Goal: Task Accomplishment & Management: Manage account settings

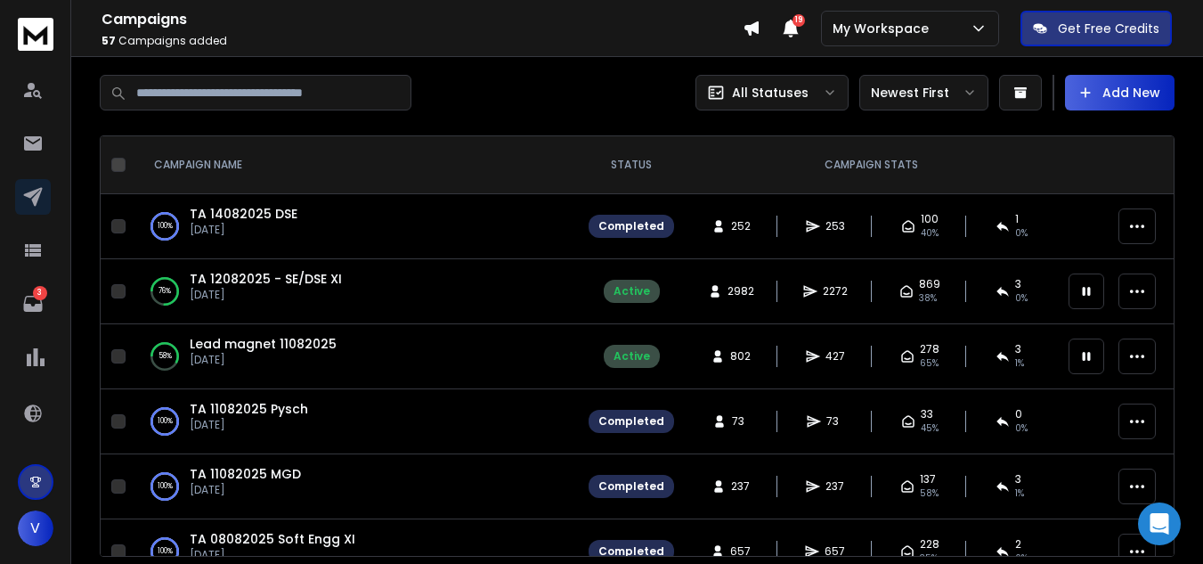
click at [333, 274] on span "TA 12082025 - SE/DSE XI" at bounding box center [266, 279] width 152 height 18
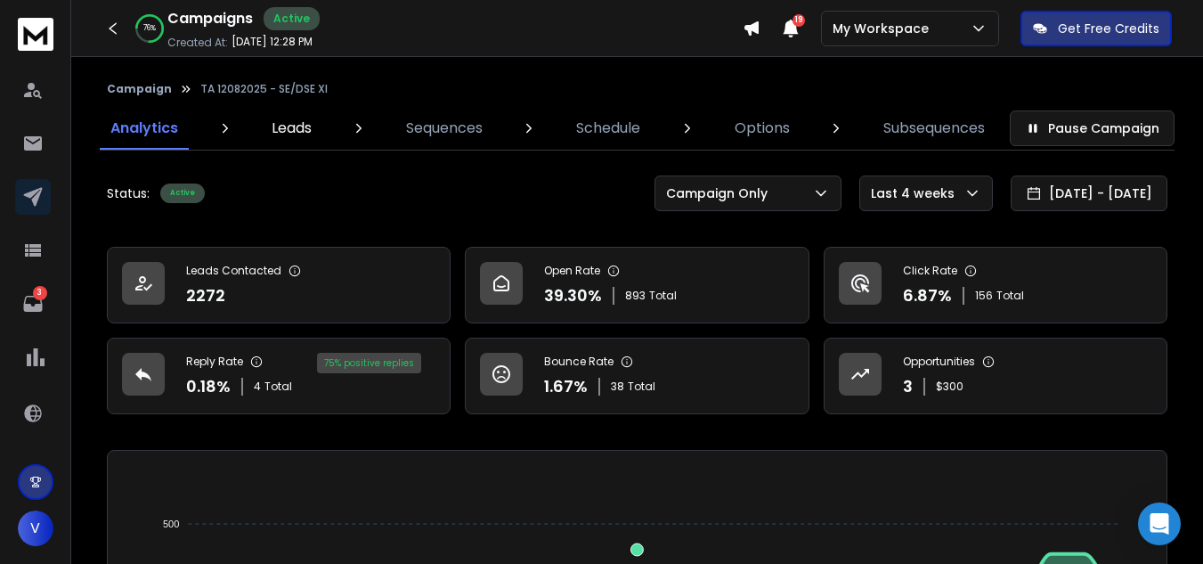
click at [311, 132] on p "Leads" at bounding box center [292, 128] width 40 height 21
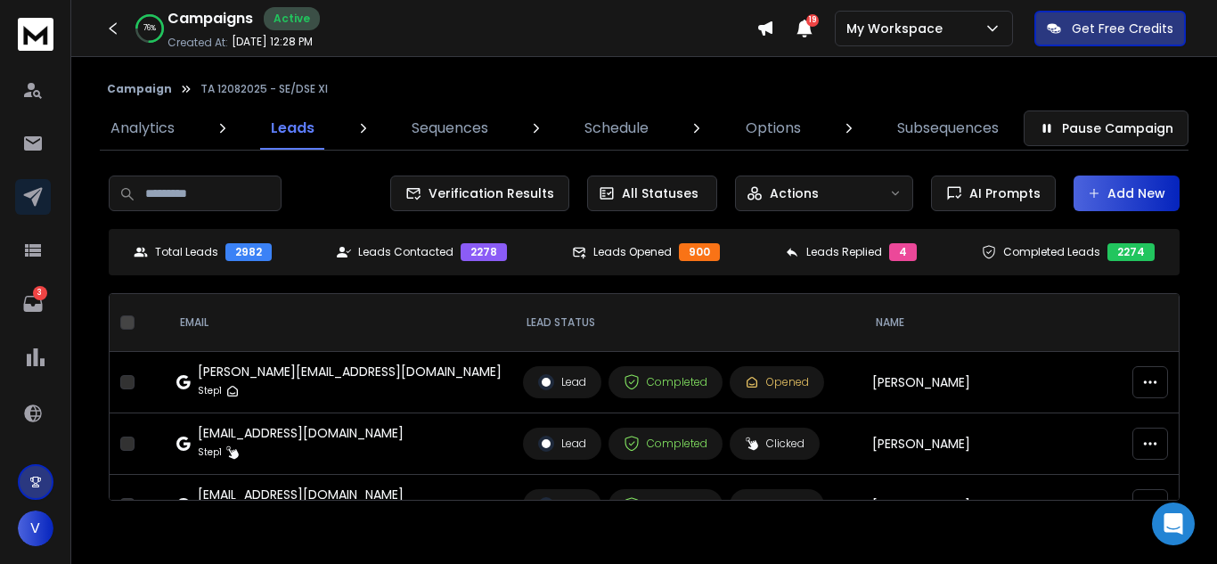
click at [1121, 197] on button "Add New" at bounding box center [1126, 193] width 106 height 36
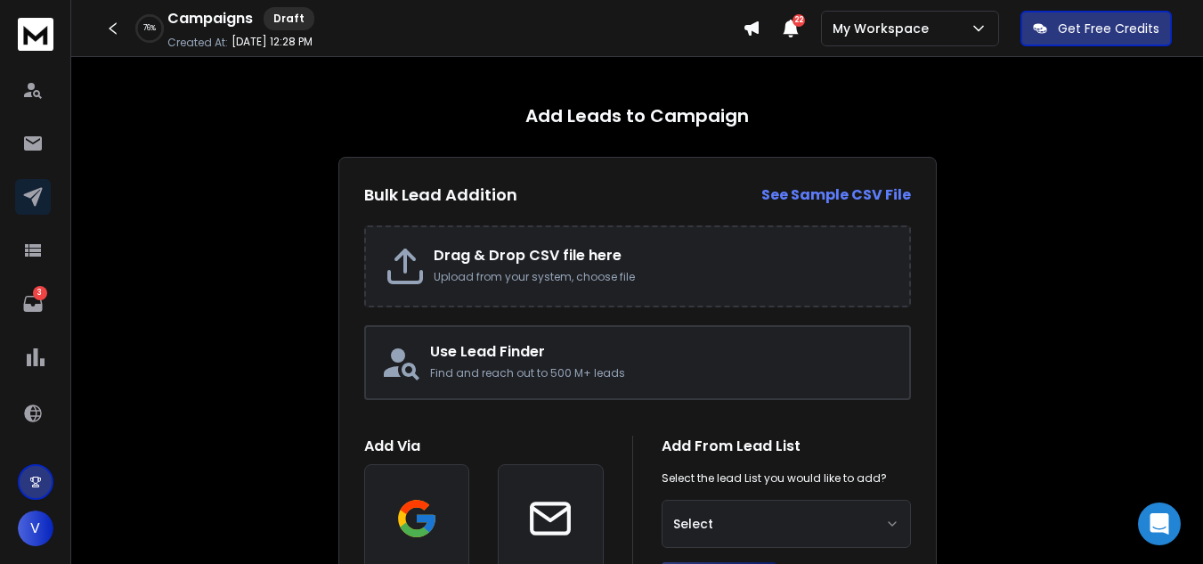
click at [557, 250] on h2 "Drag & Drop CSV file here" at bounding box center [663, 255] width 458 height 21
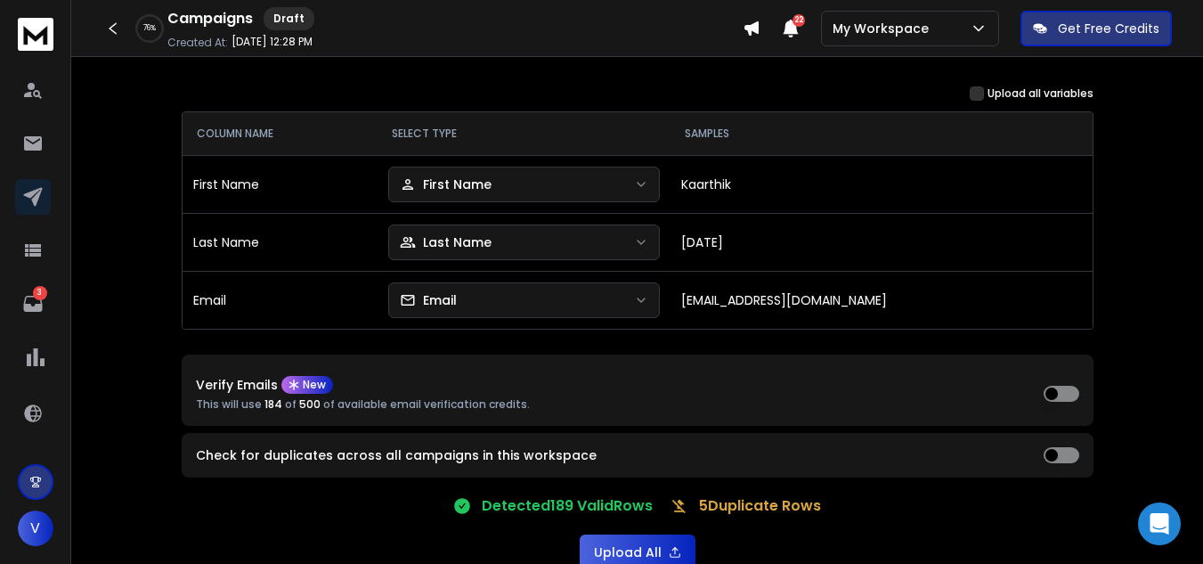
scroll to position [262, 0]
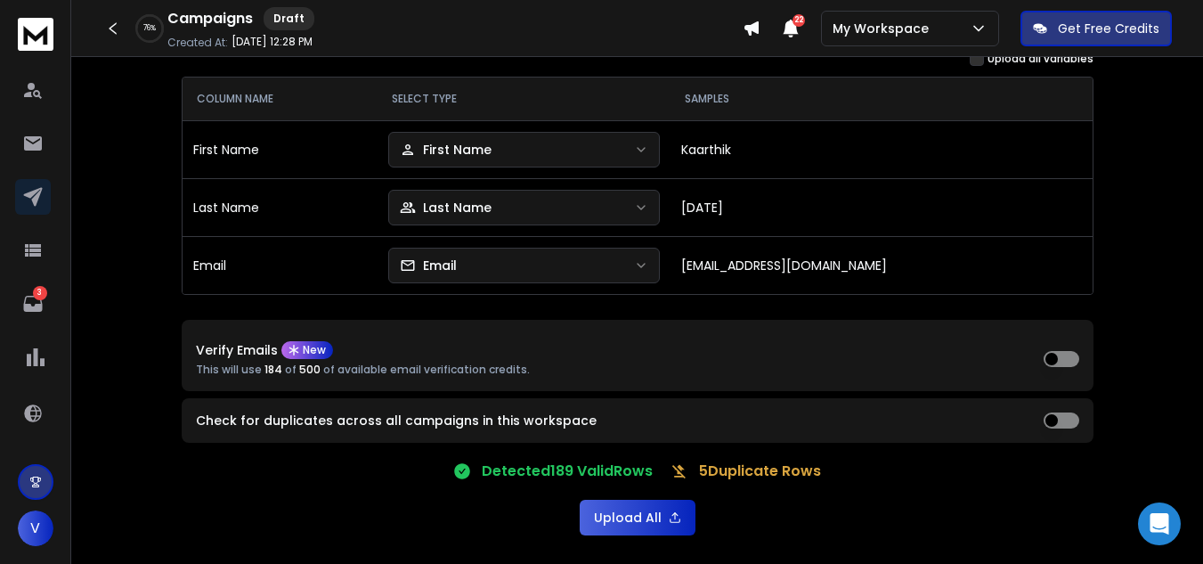
click at [611, 528] on button "Upload All" at bounding box center [638, 518] width 116 height 36
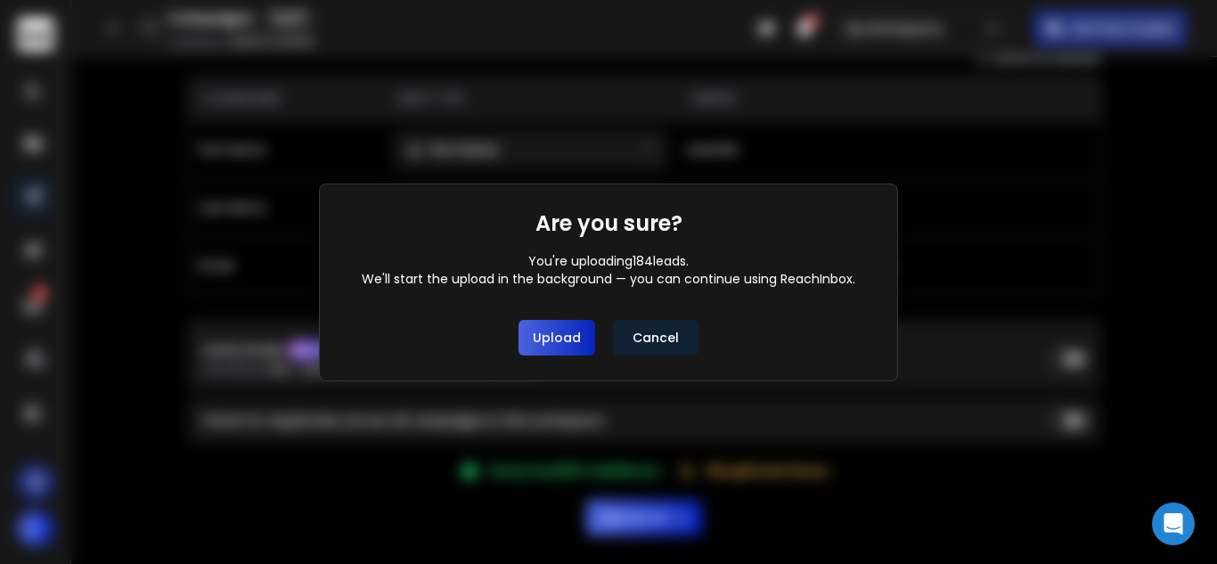
click at [530, 345] on button "Upload" at bounding box center [556, 338] width 77 height 36
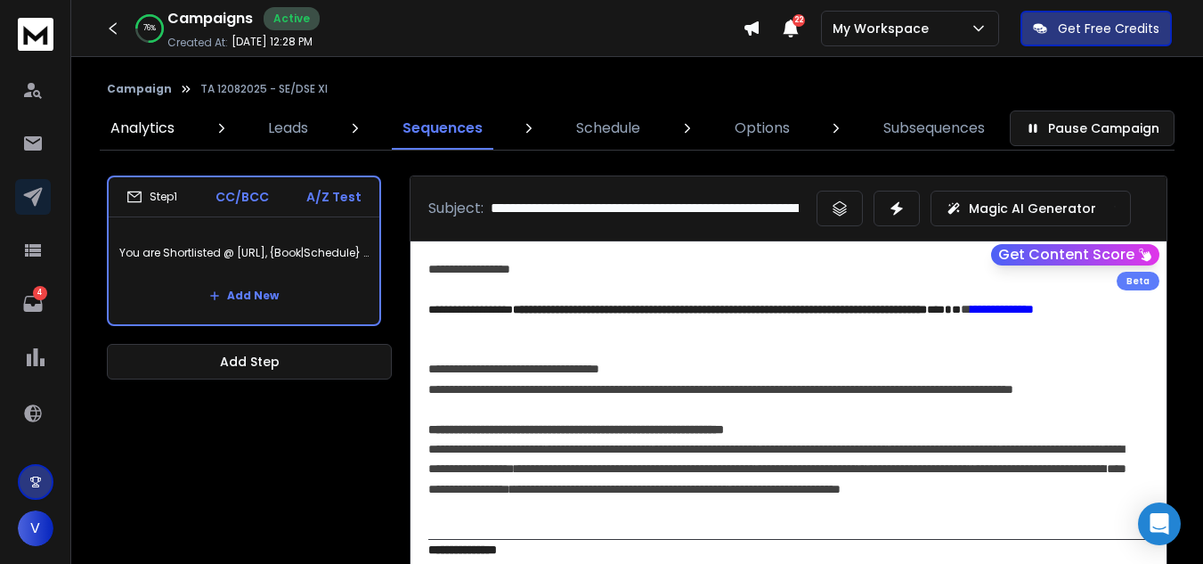
click at [160, 129] on p "Analytics" at bounding box center [142, 128] width 64 height 21
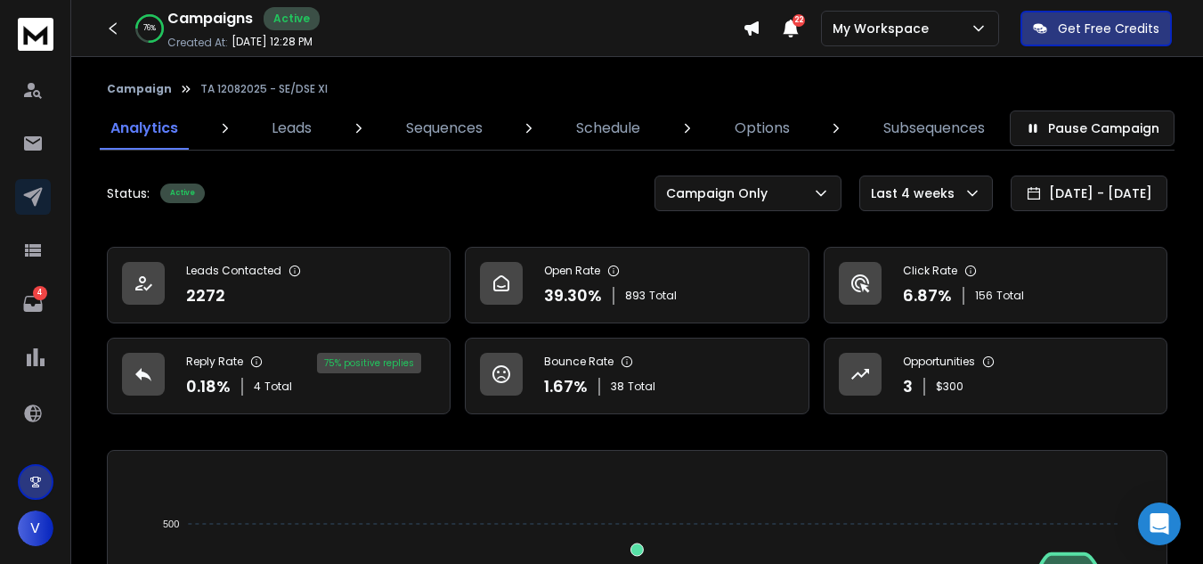
click at [133, 89] on button "Campaign" at bounding box center [139, 89] width 65 height 14
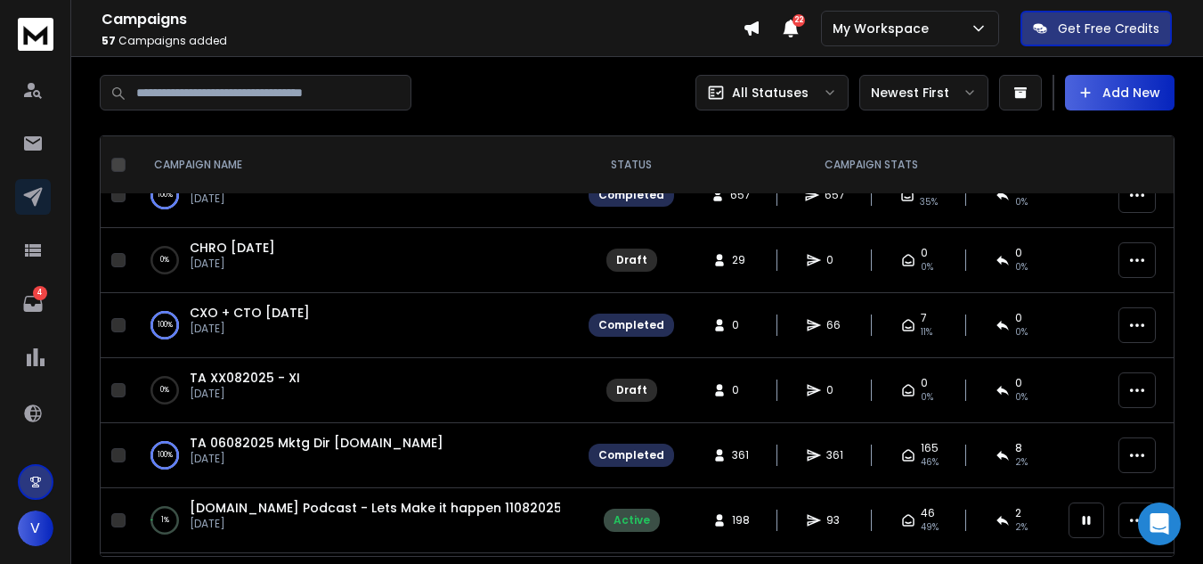
scroll to position [372, 0]
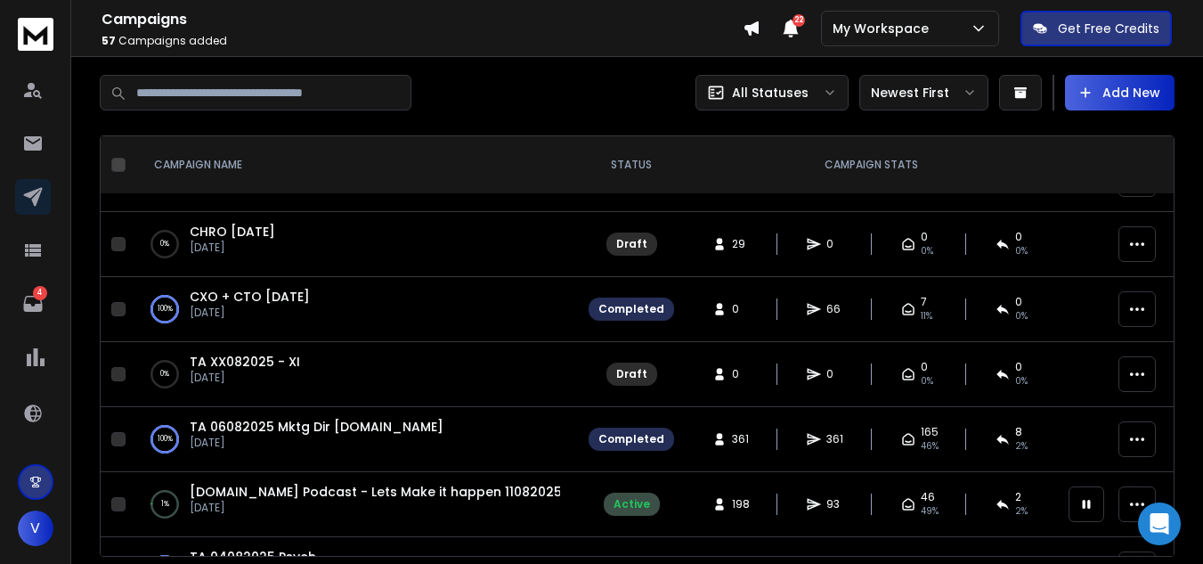
click at [356, 494] on span "[DOMAIN_NAME] Podcast - Lets Make it happen 11082025" at bounding box center [376, 492] width 372 height 18
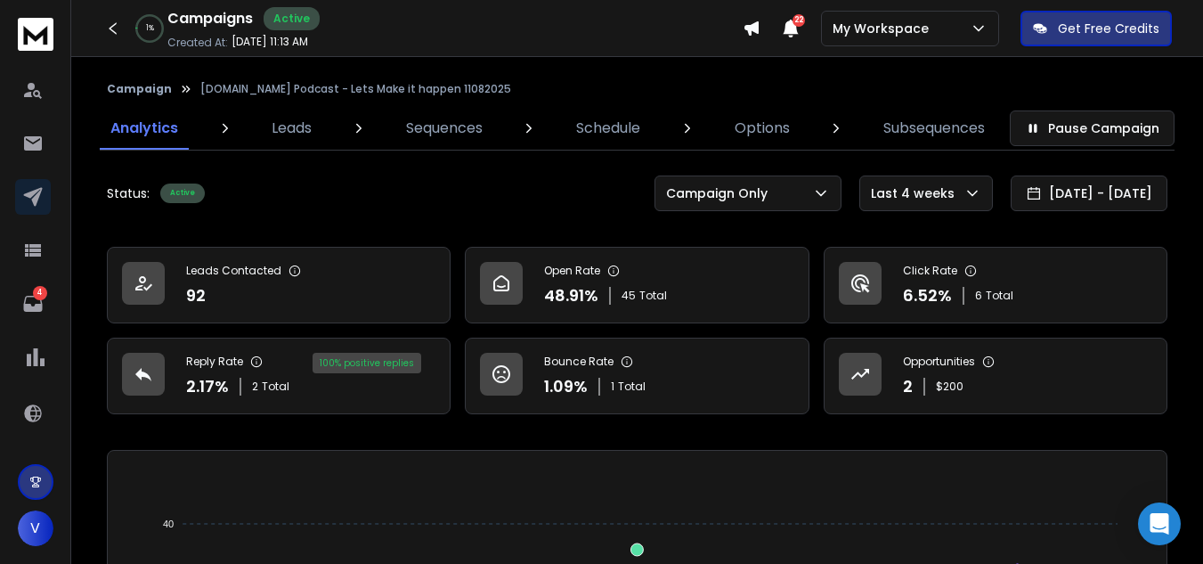
click at [145, 91] on button "Campaign" at bounding box center [139, 89] width 65 height 14
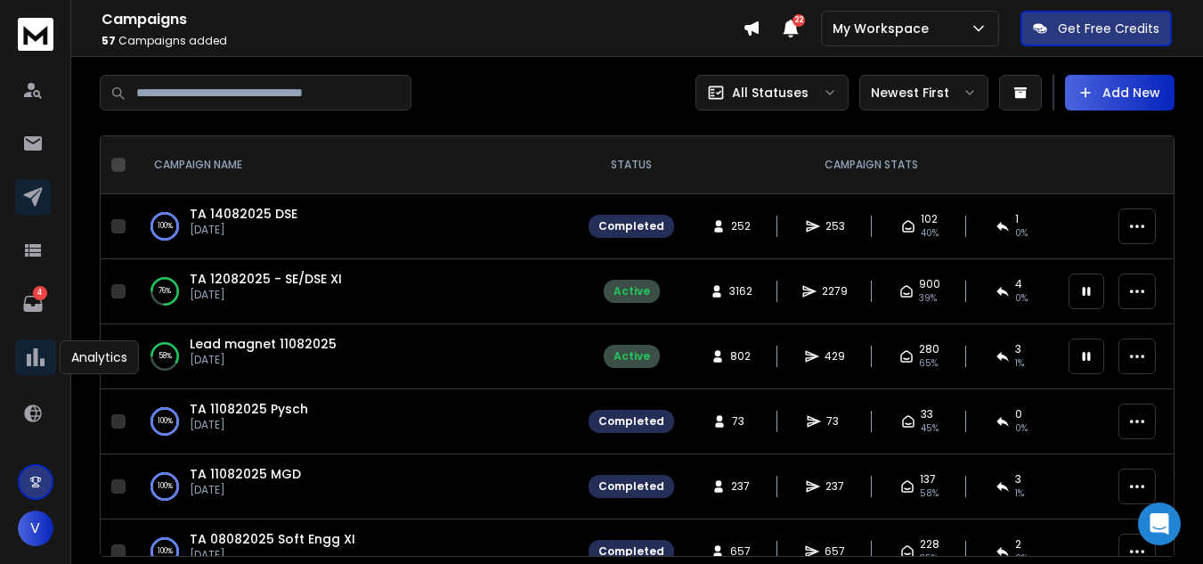
click at [30, 352] on icon at bounding box center [35, 357] width 27 height 27
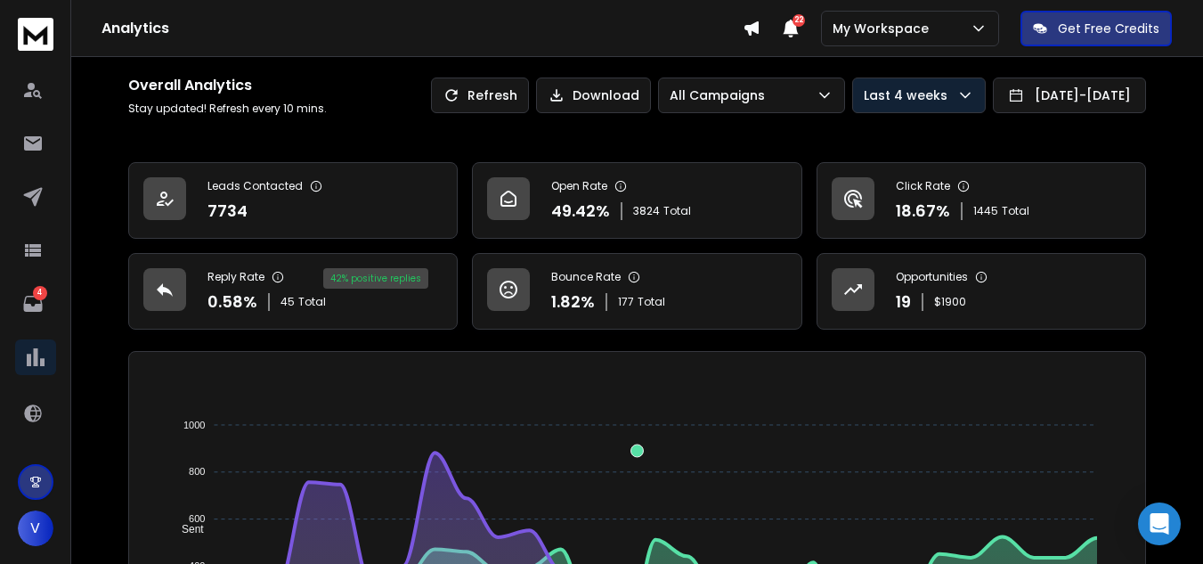
click at [957, 99] on icon "button" at bounding box center [966, 95] width 18 height 18
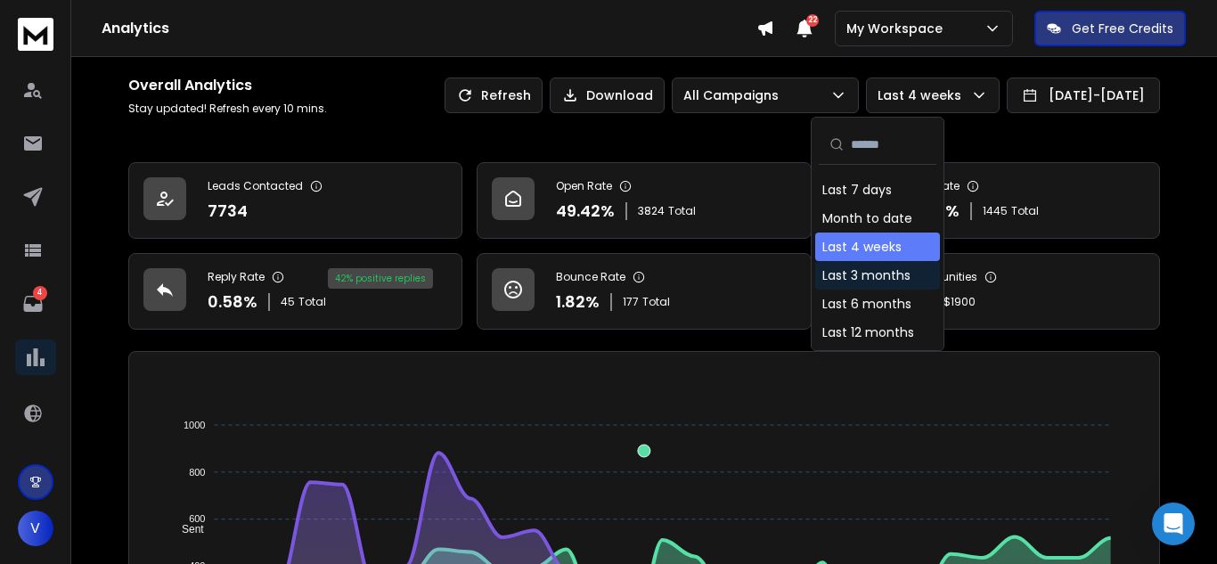
click at [828, 269] on div "Last 3 months" at bounding box center [866, 275] width 88 height 18
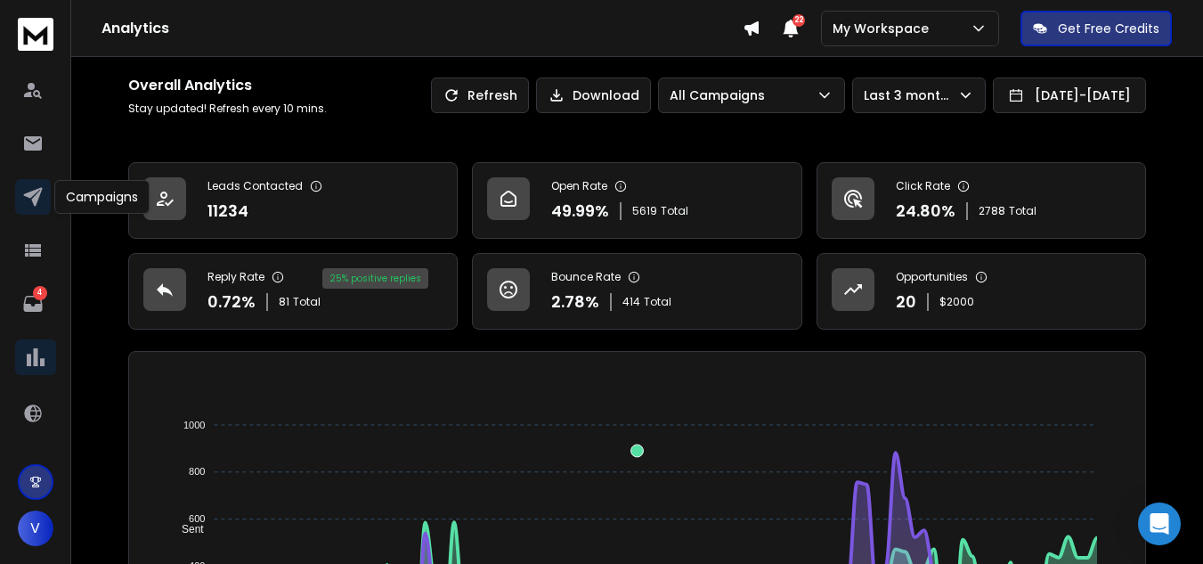
click at [37, 187] on icon at bounding box center [32, 196] width 21 height 21
